Goal: Navigation & Orientation: Find specific page/section

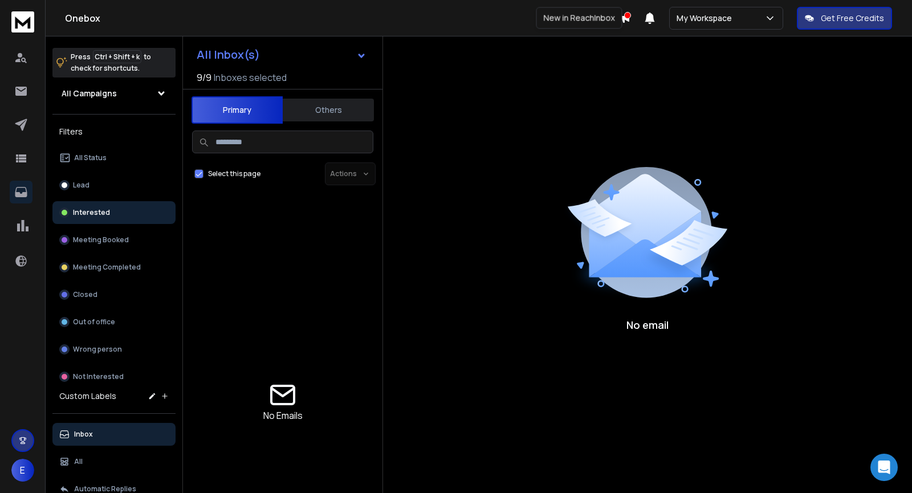
scroll to position [135, 0]
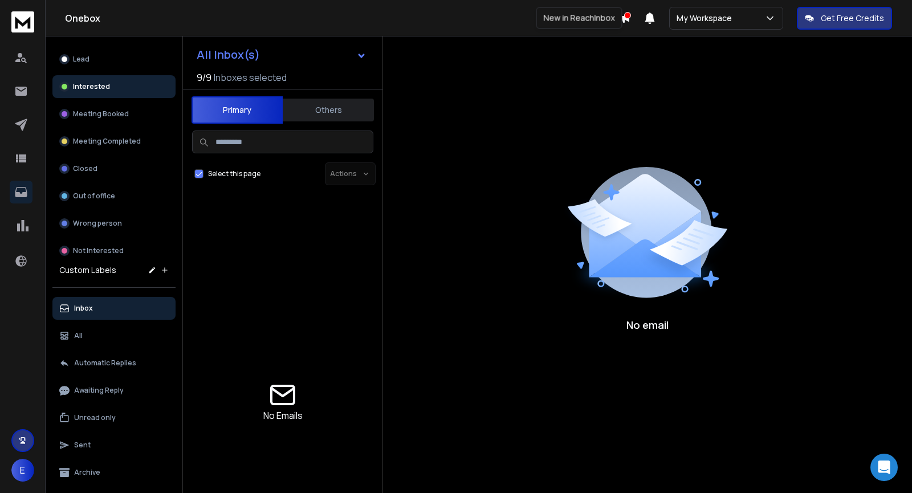
click at [626, 19] on icon at bounding box center [624, 18] width 9 height 9
click at [627, 17] on icon at bounding box center [624, 18] width 9 height 9
click at [630, 14] on icon at bounding box center [624, 18] width 11 height 11
click at [652, 15] on icon at bounding box center [650, 17] width 10 height 11
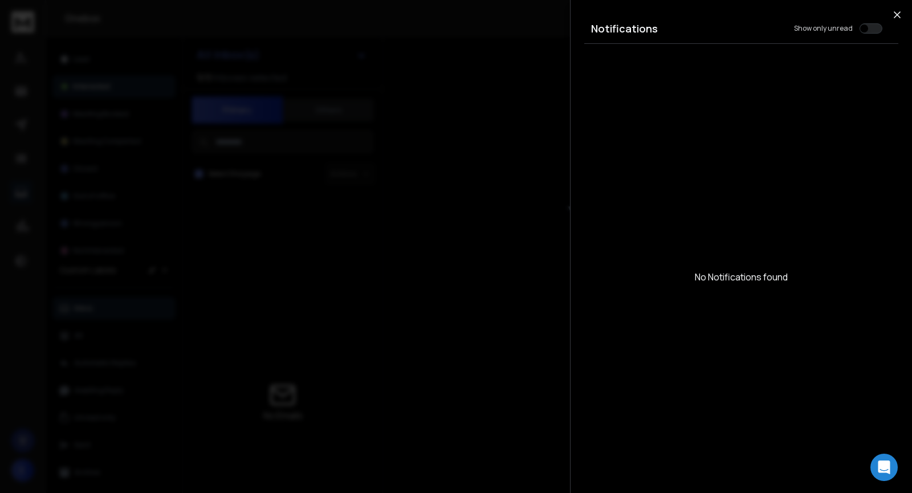
click at [892, 15] on icon "button" at bounding box center [897, 14] width 11 height 11
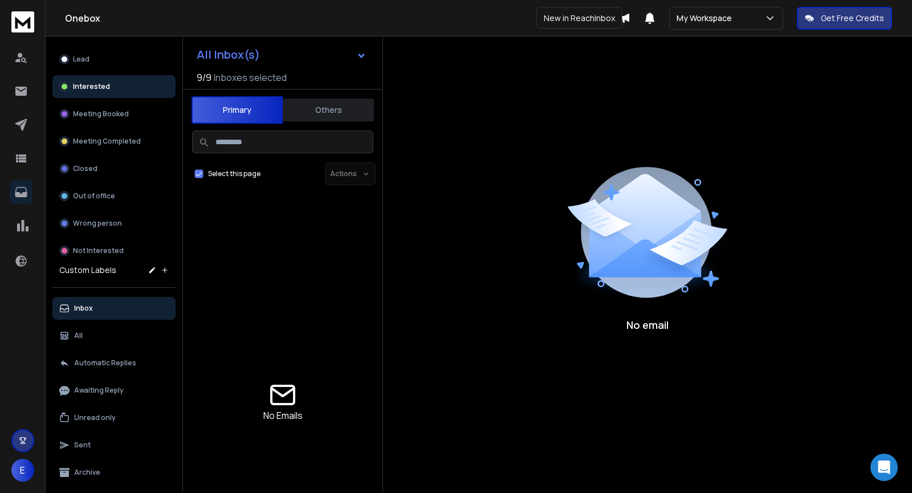
click at [629, 17] on icon at bounding box center [624, 18] width 9 height 9
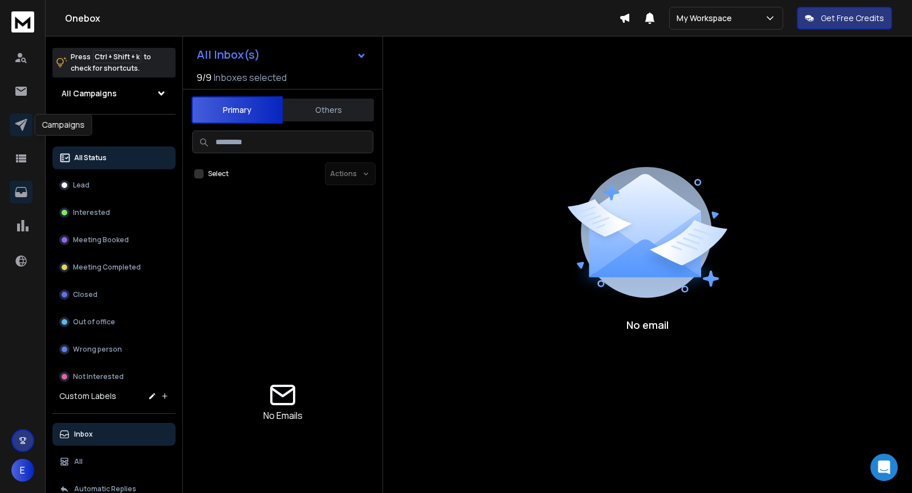
click at [17, 118] on icon at bounding box center [21, 125] width 14 height 14
